Goal: Task Accomplishment & Management: Manage account settings

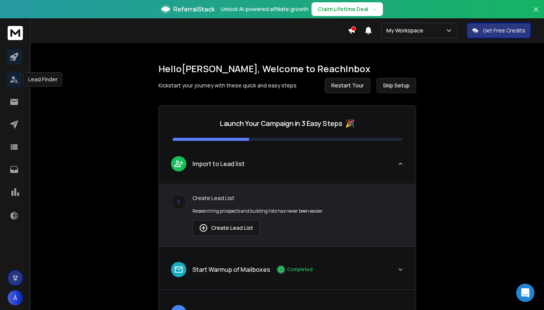
click at [16, 81] on icon at bounding box center [14, 81] width 8 height 4
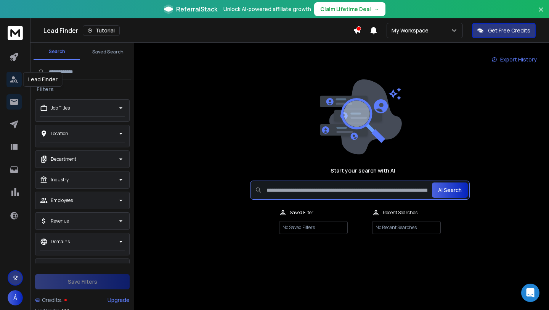
click at [14, 96] on link at bounding box center [13, 101] width 15 height 15
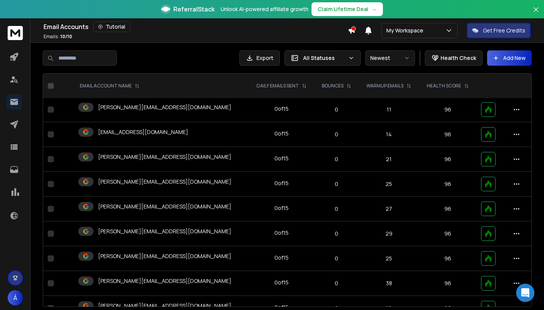
scroll to position [46, 0]
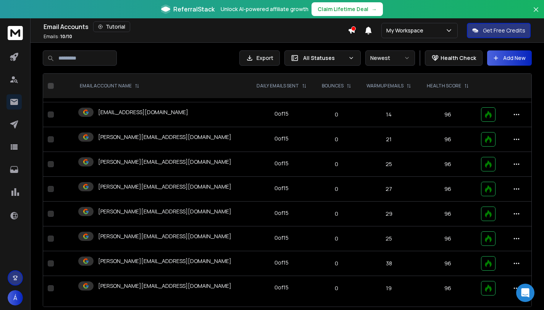
click at [364, 163] on td "25" at bounding box center [389, 164] width 60 height 25
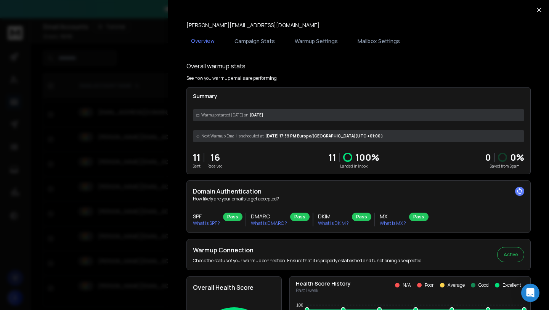
click at [538, 10] on icon "button" at bounding box center [540, 10] width 4 height 4
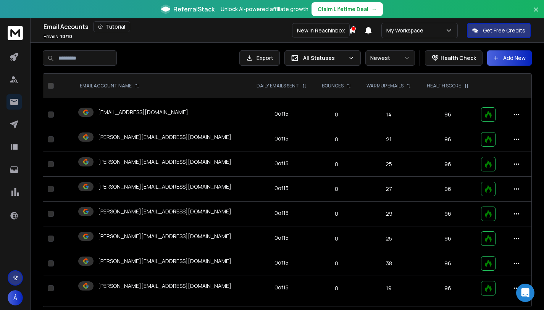
click at [355, 32] on icon at bounding box center [351, 30] width 6 height 6
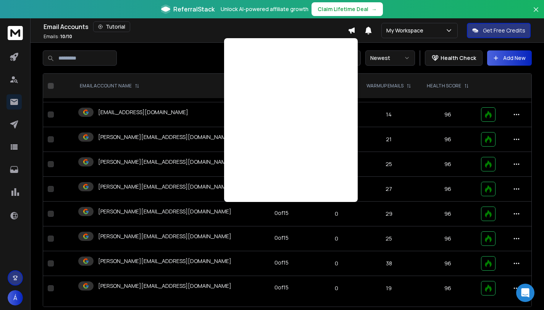
click at [199, 47] on div "Export All Statuses Newest Health Check Add New EMAIL ACCOUNT NAME DAILY EMAILS…" at bounding box center [287, 179] width 513 height 272
